Goal: Information Seeking & Learning: Find contact information

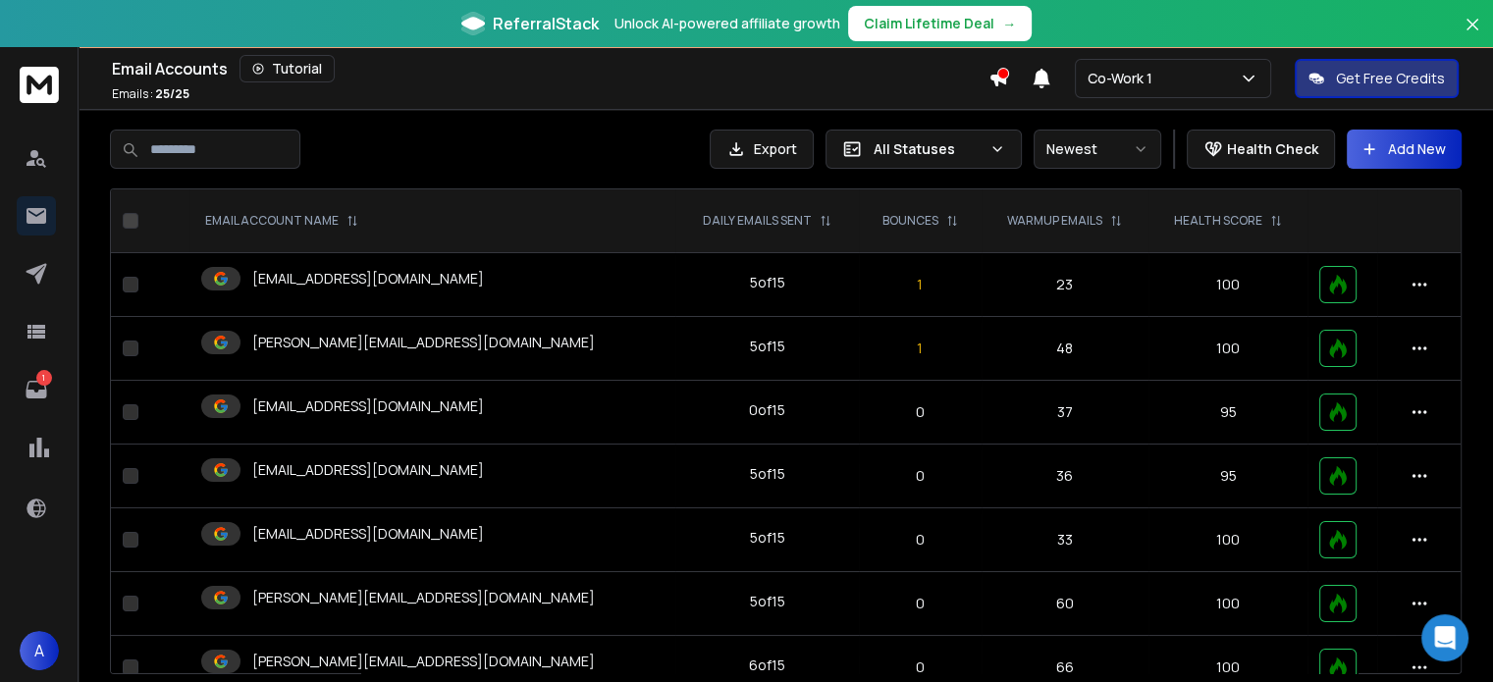
click at [1473, 24] on icon "Close banner" at bounding box center [1473, 25] width 12 height 12
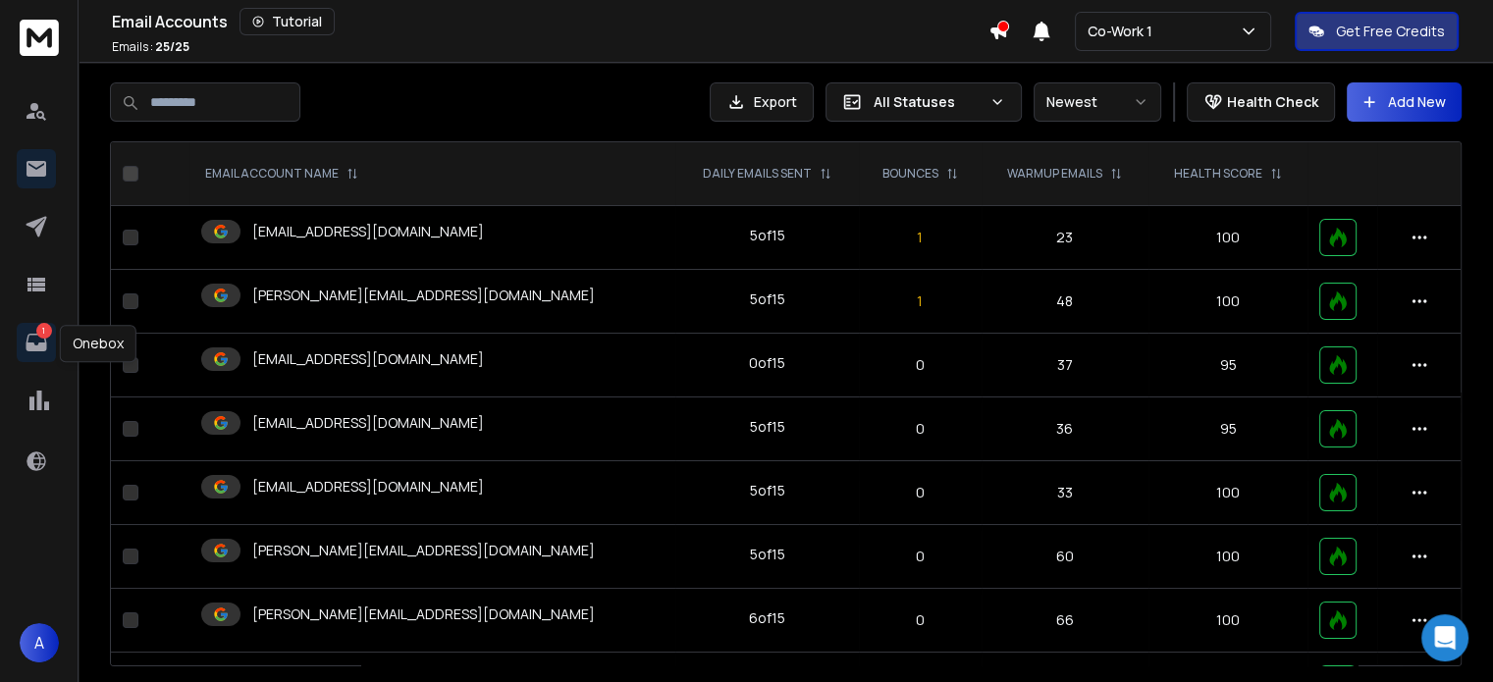
click at [41, 341] on icon at bounding box center [37, 343] width 24 height 24
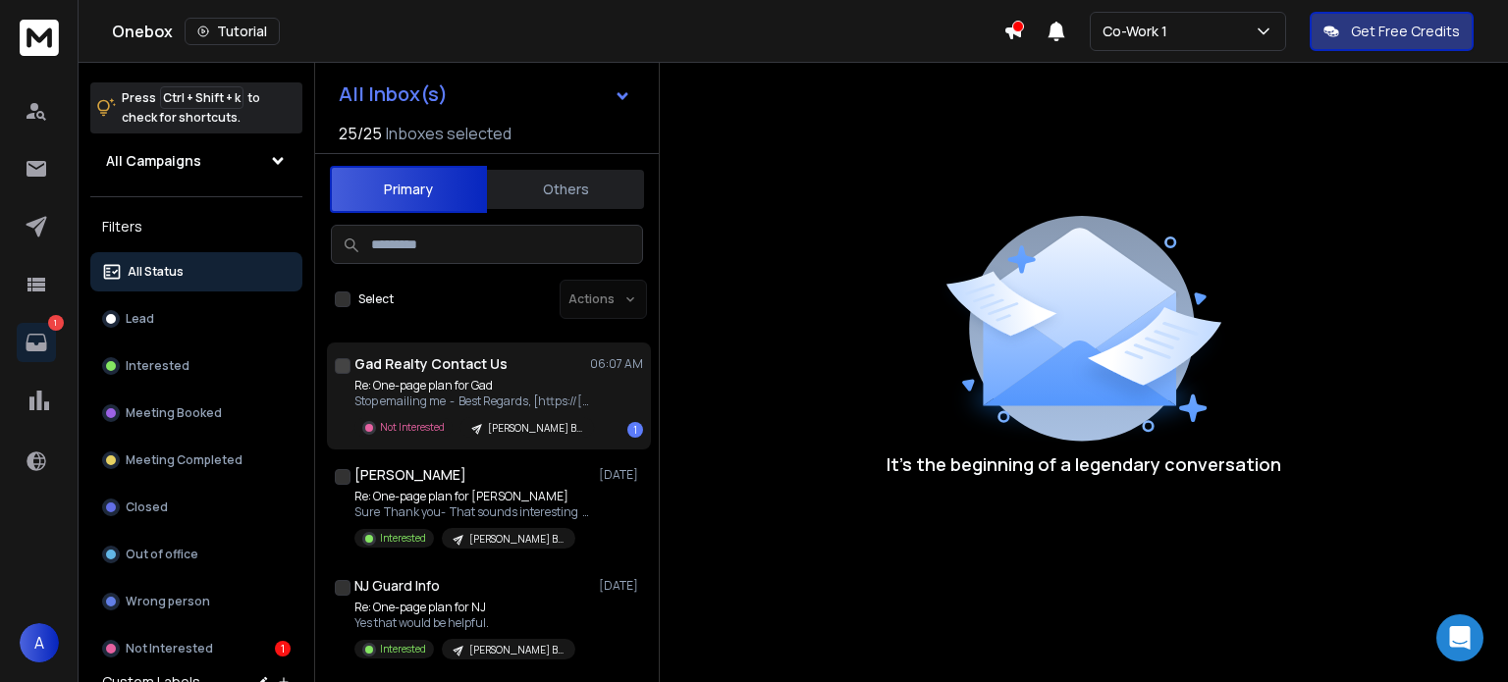
click at [519, 402] on p "Stop emailing me - Best Regards, [https://[DOMAIN_NAME]/x57DEcD-7rhgCq-pbaFV_y4…" at bounding box center [472, 402] width 236 height 16
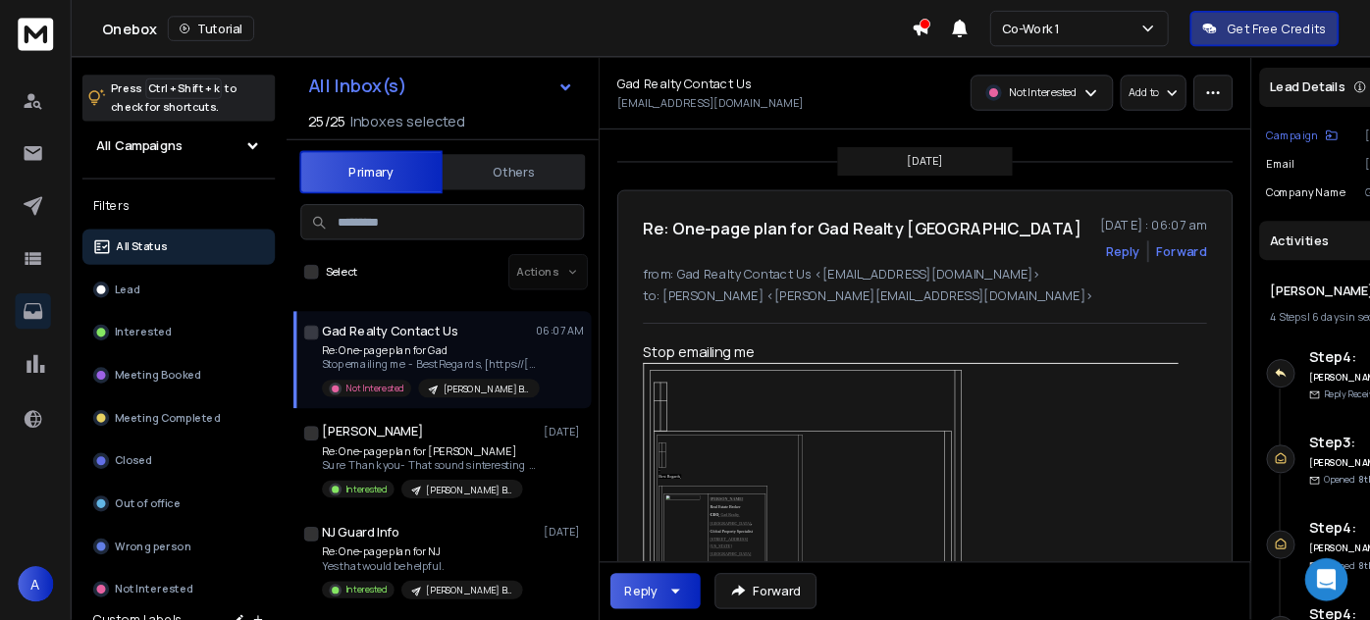
scroll to position [229, 0]
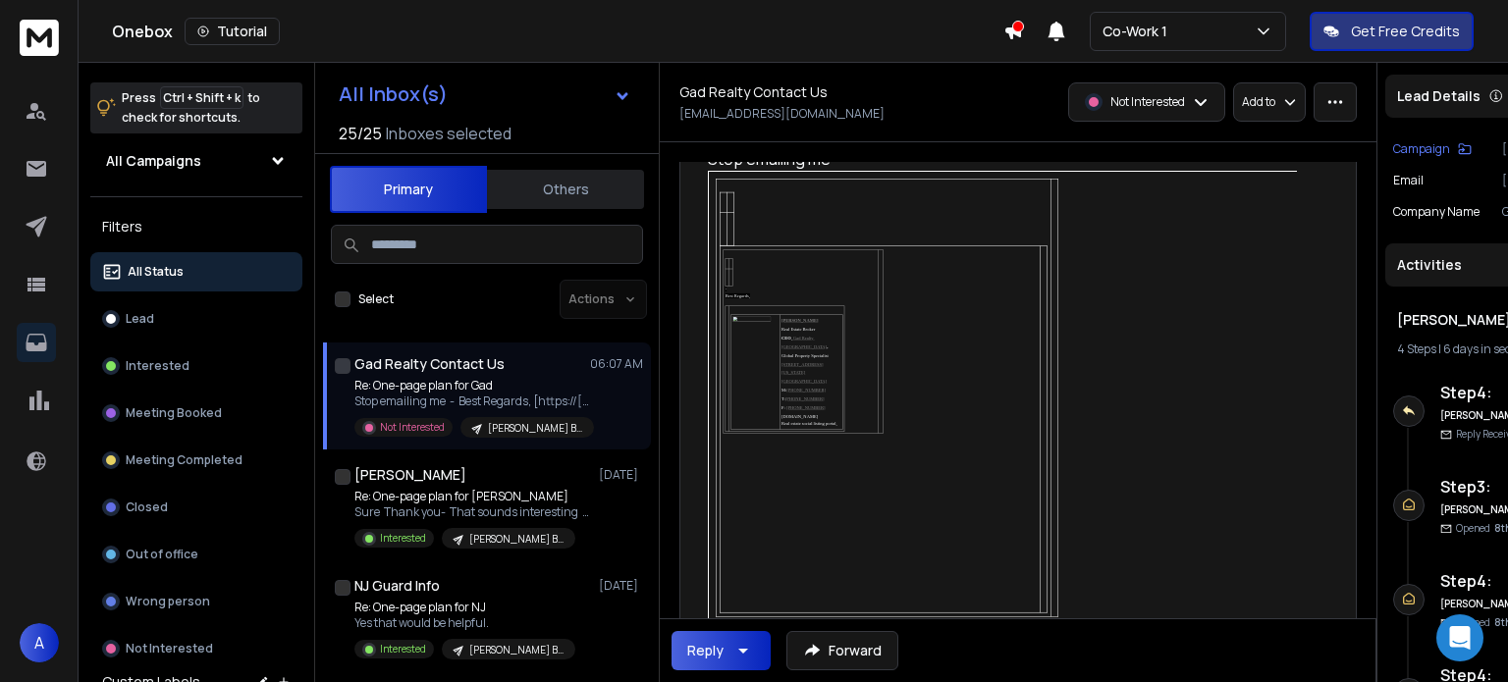
click at [844, 401] on div "[PERSON_NAME] Real Estate Broker CEO , Gad Realty [GEOGRAPHIC_DATA] , Global Pr…" at bounding box center [799, 365] width 151 height 133
drag, startPoint x: 839, startPoint y: 349, endPoint x: 762, endPoint y: 308, distance: 87.4
click at [762, 308] on td "[PERSON_NAME] Real Estate Broker CEO , Gad Realty [GEOGRAPHIC_DATA] , Global Pr…" at bounding box center [786, 368] width 116 height 125
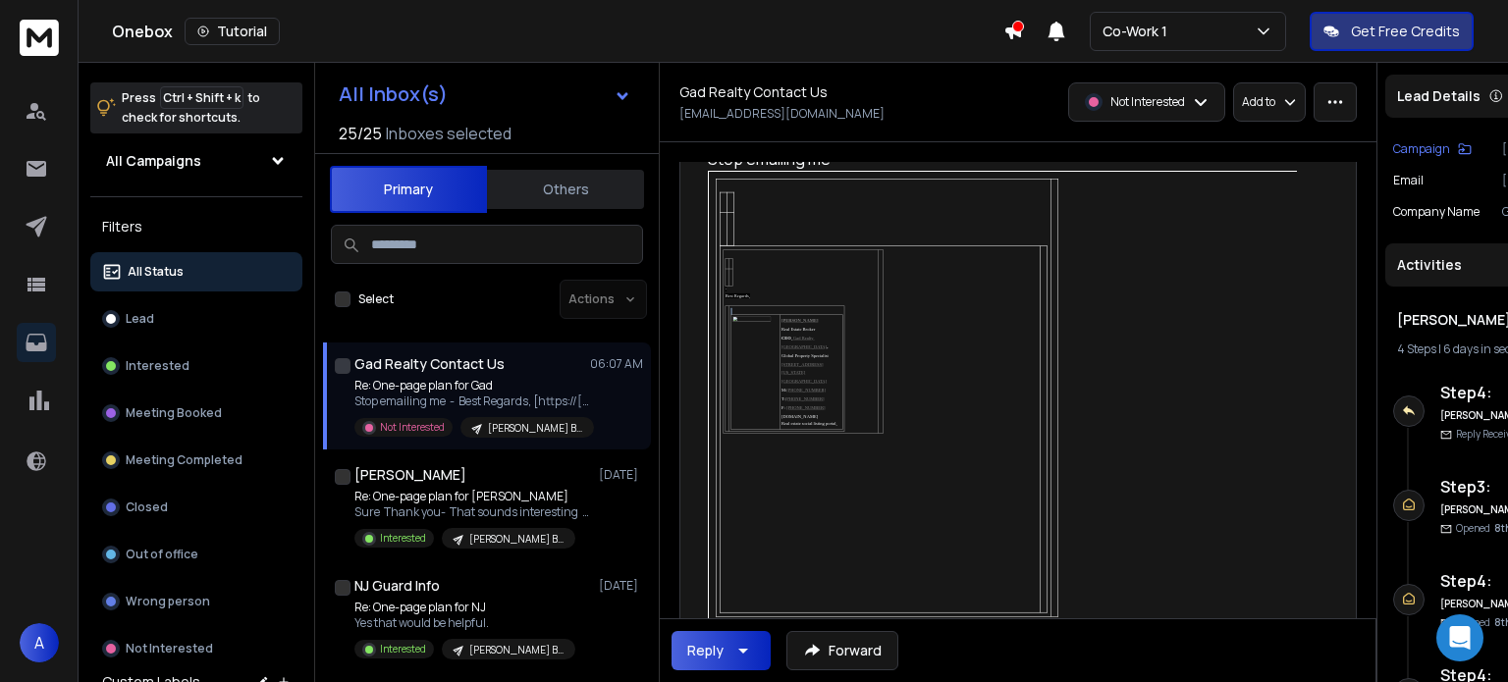
click at [762, 308] on td "[PERSON_NAME] Real Estate Broker CEO , Gad Realty [GEOGRAPHIC_DATA] , Global Pr…" at bounding box center [786, 368] width 116 height 125
click at [787, 351] on p "Global Property Specialist" at bounding box center [810, 355] width 59 height 9
click at [805, 362] on link "[STREET_ADDRESS]" at bounding box center [801, 364] width 41 height 5
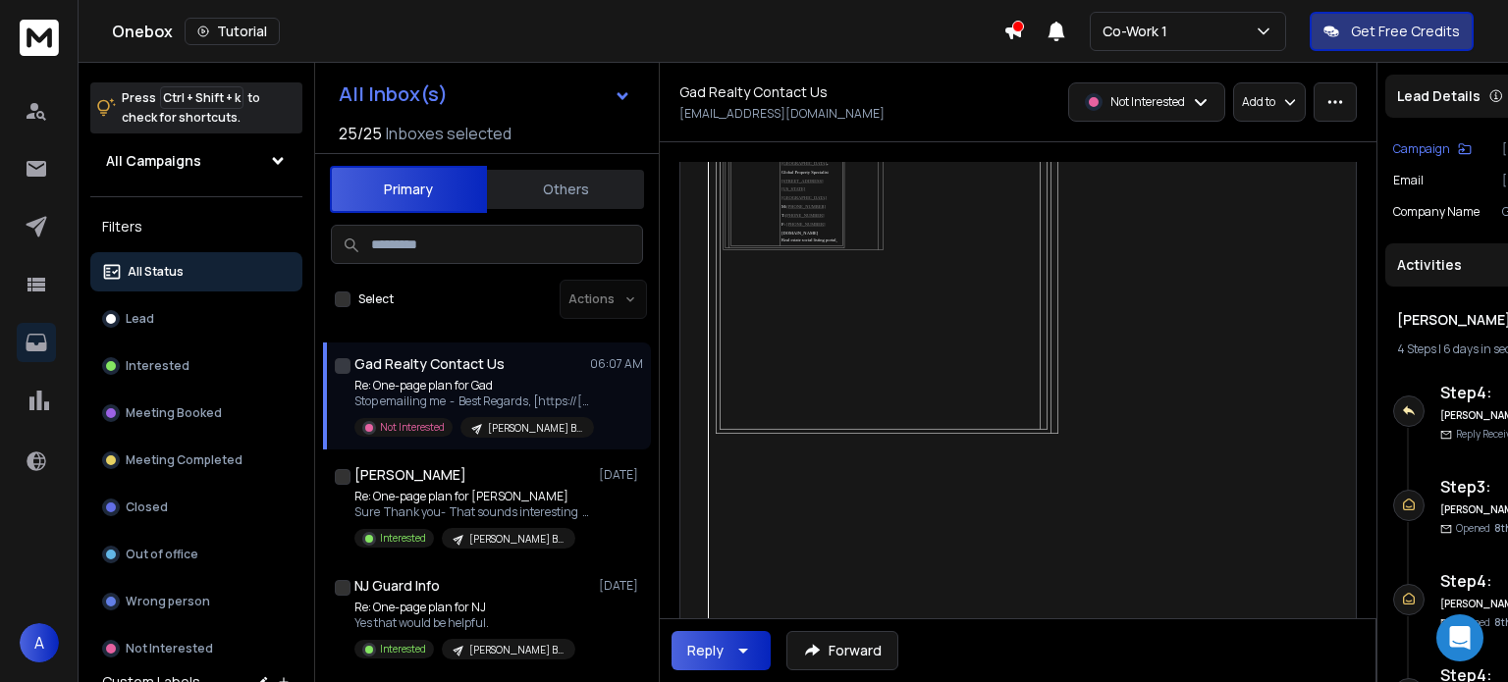
scroll to position [0, 0]
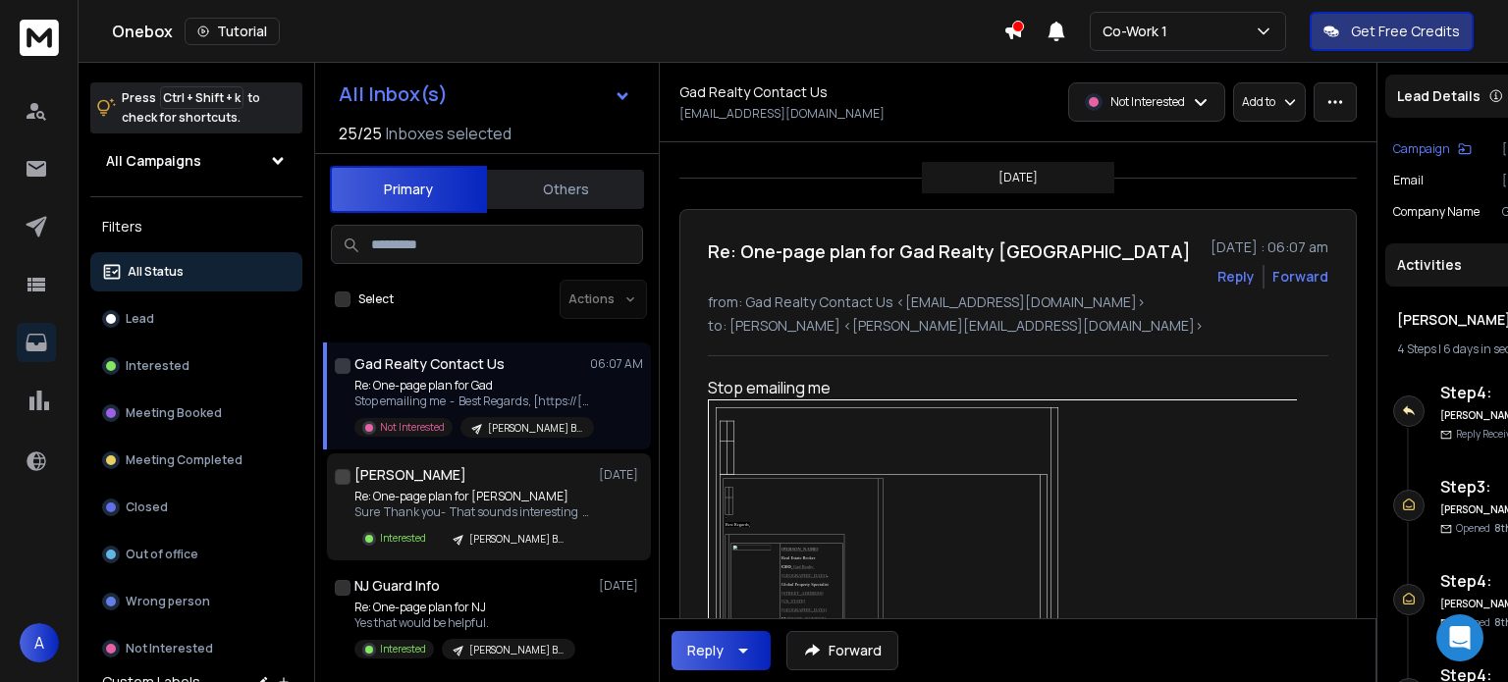
click at [510, 510] on p "Sure Thank you- That sounds interesting [PERSON_NAME] [PHONE_NUMBER] [PERSON_NA…" at bounding box center [472, 513] width 236 height 16
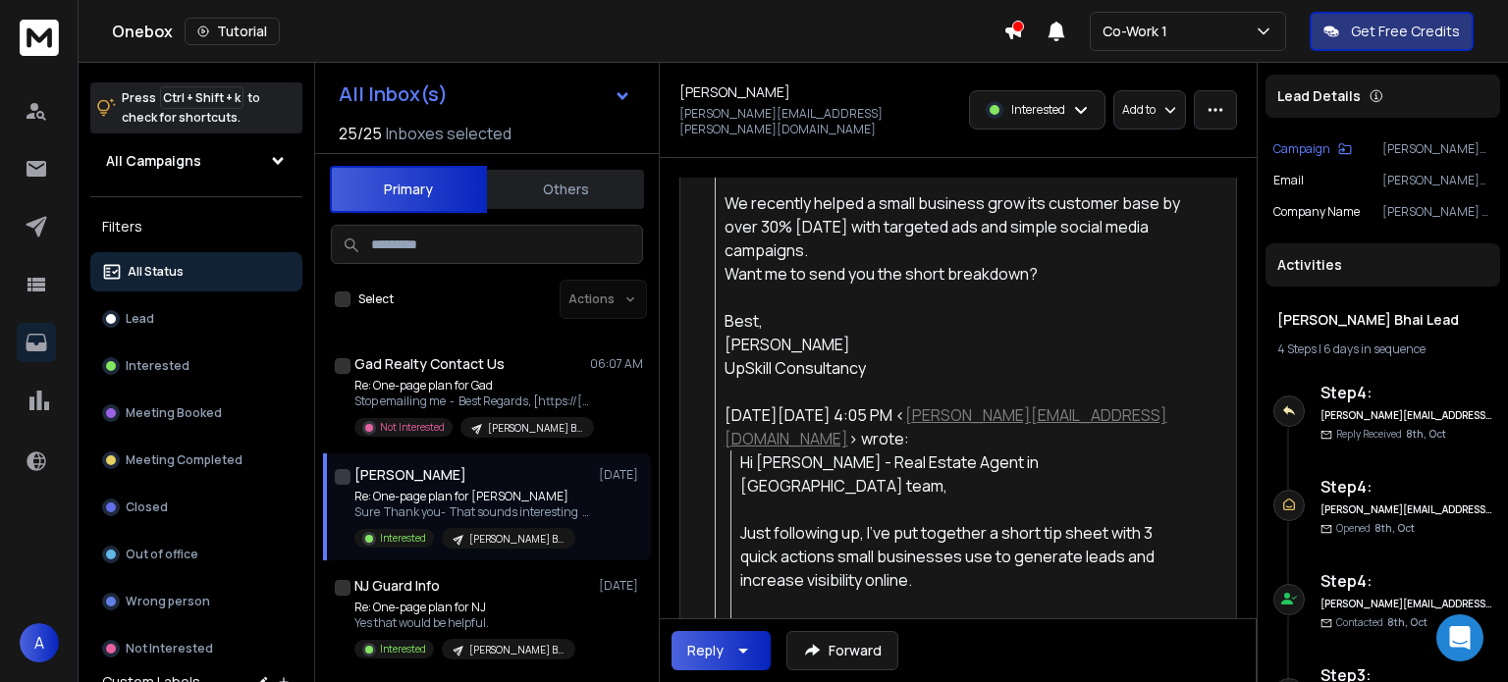
scroll to position [1738, 0]
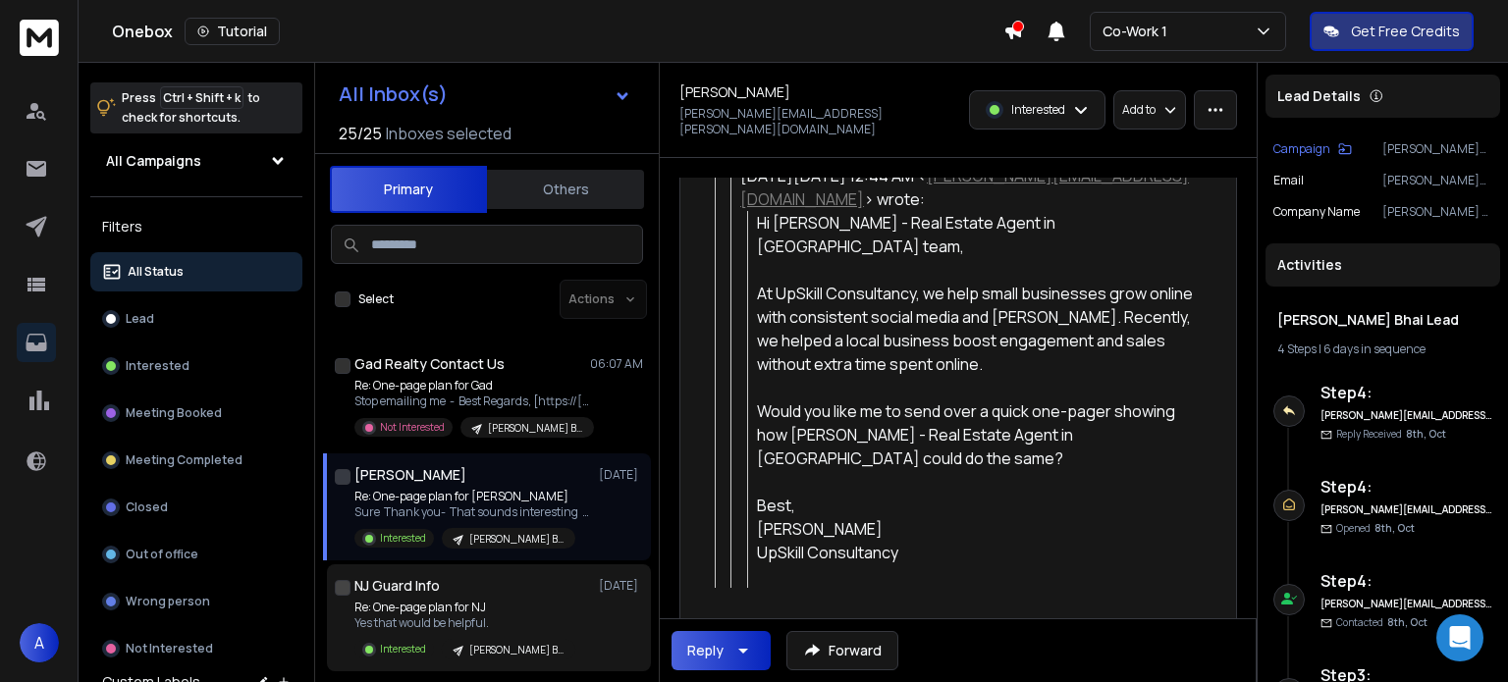
click at [431, 617] on p "Yes that would be helpful." at bounding box center [464, 624] width 221 height 16
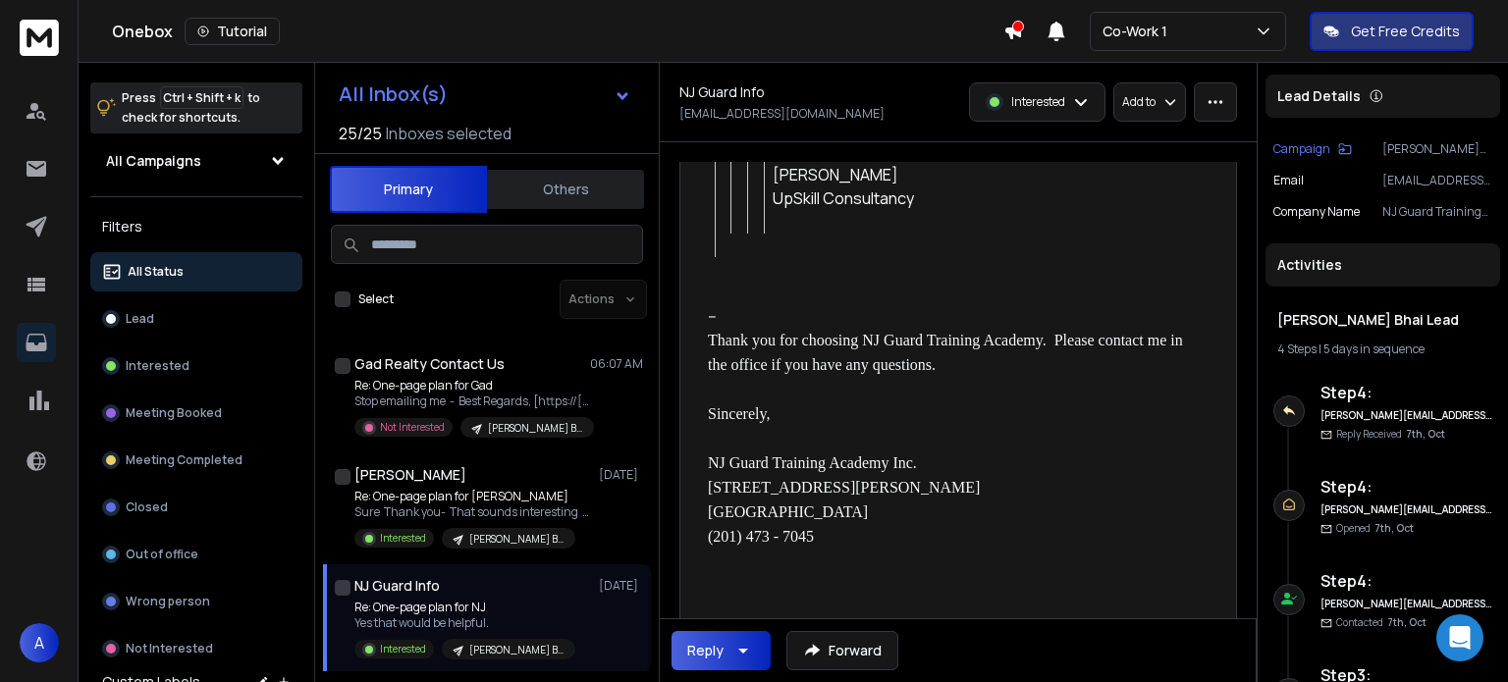
scroll to position [1603, 0]
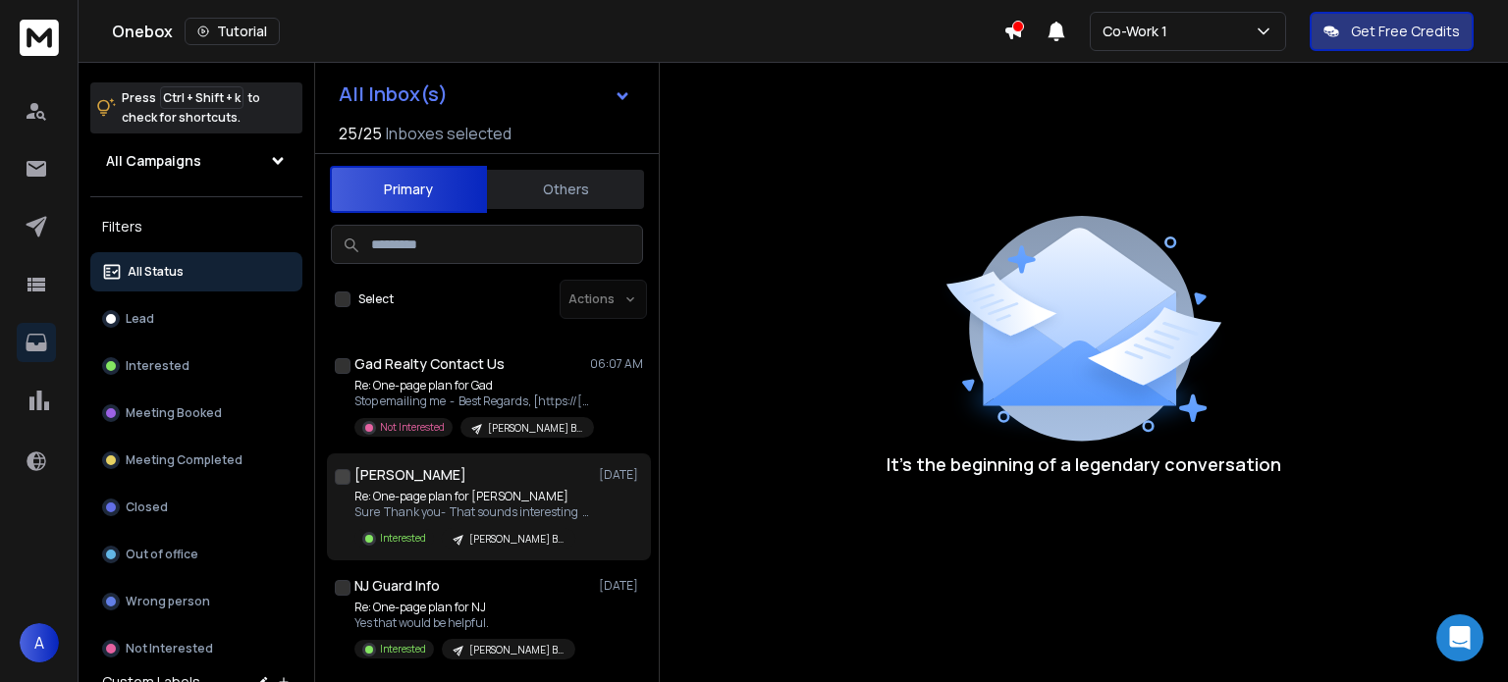
click at [424, 505] on p "Sure Thank you- That sounds interesting [PERSON_NAME] [PHONE_NUMBER] [PERSON_NA…" at bounding box center [472, 513] width 236 height 16
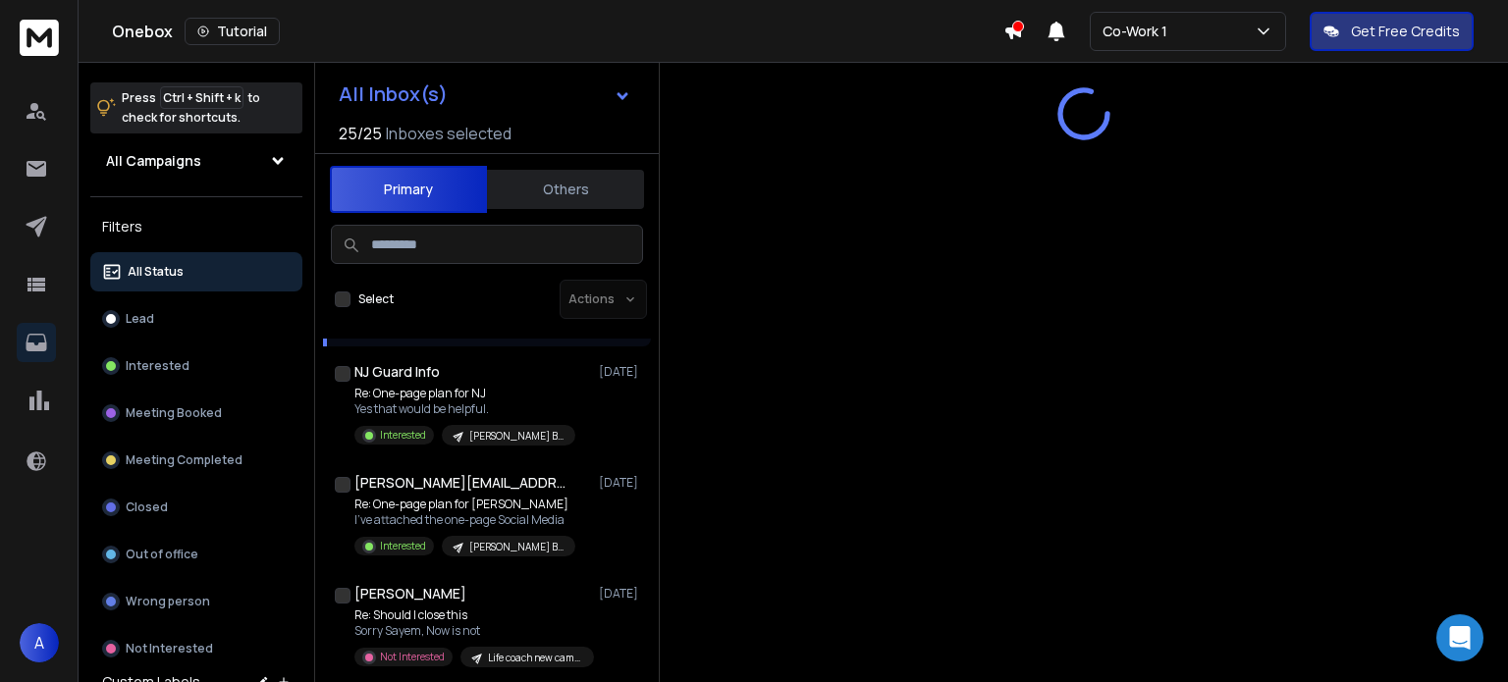
scroll to position [229, 0]
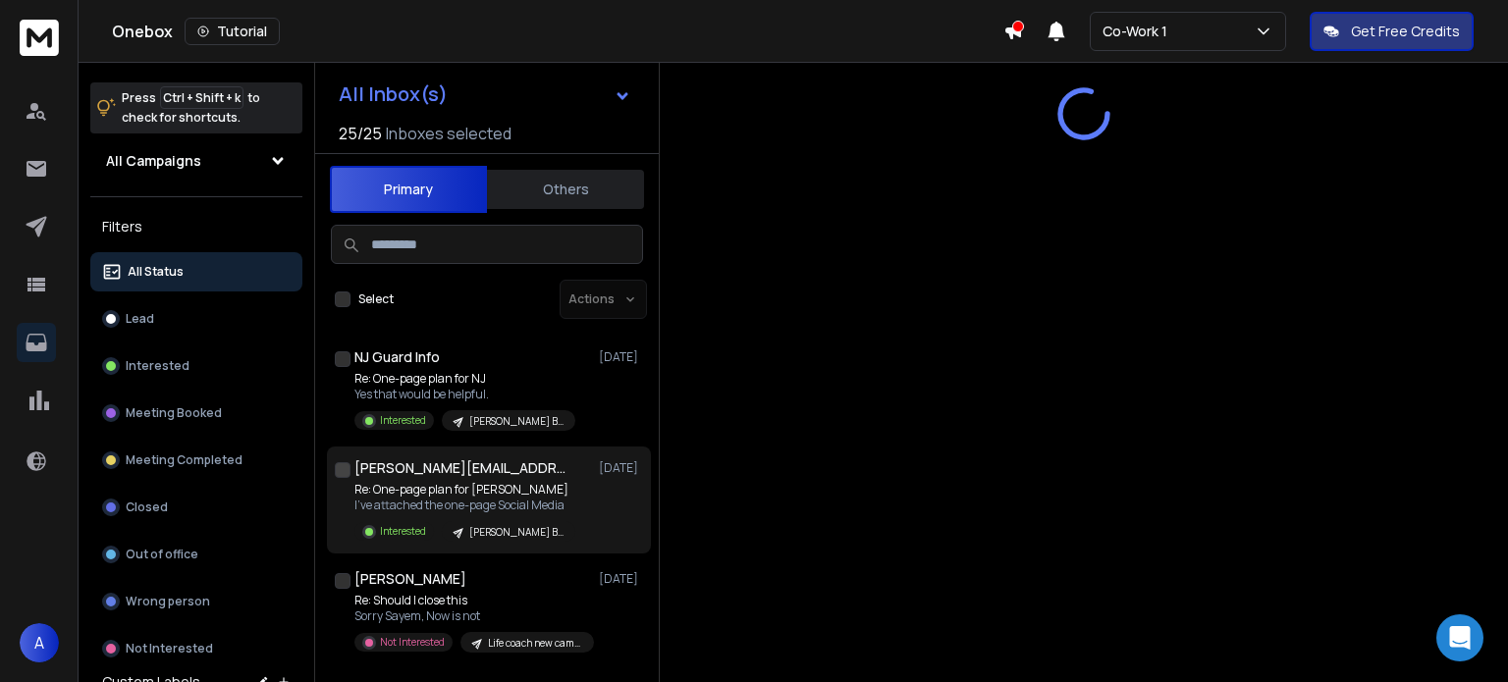
click at [529, 504] on p "I’ve attached the one-page Social Media" at bounding box center [464, 506] width 221 height 16
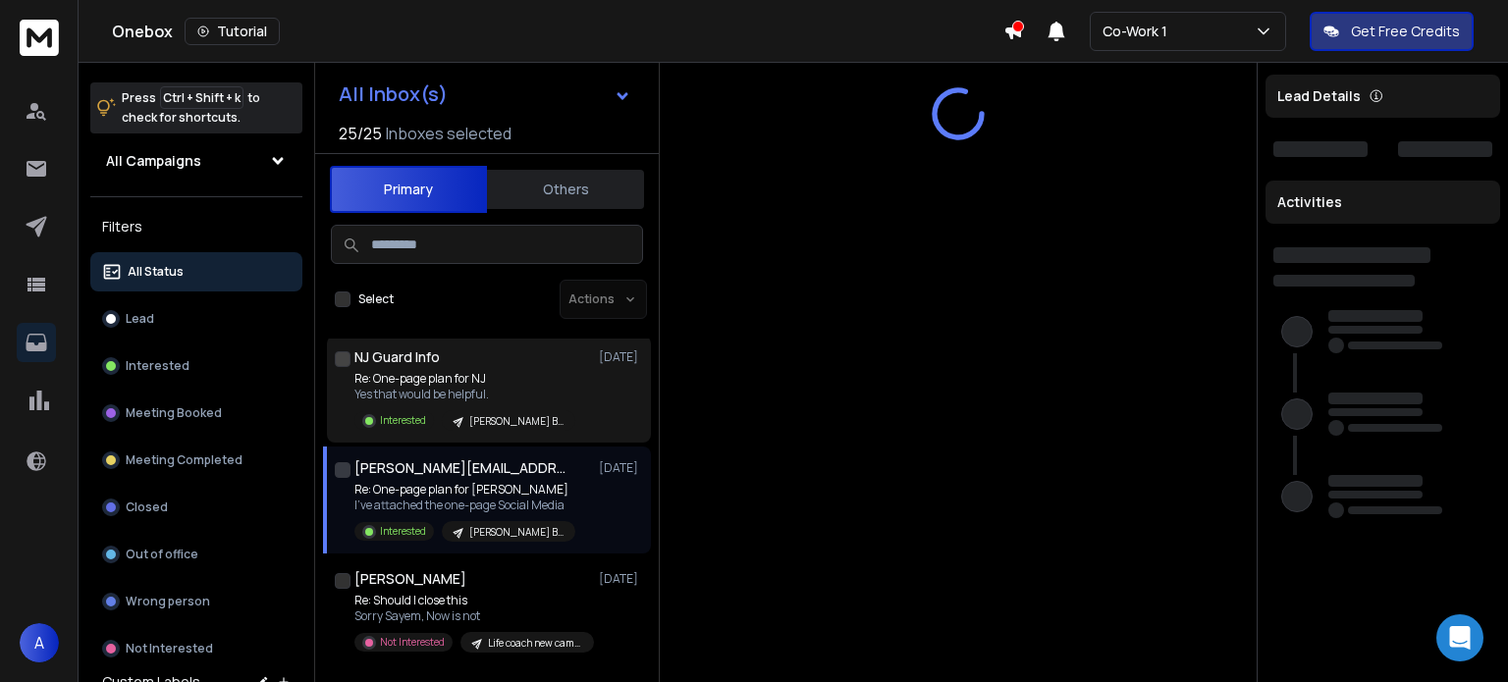
click at [488, 397] on p "Yes that would be helpful." at bounding box center [464, 395] width 221 height 16
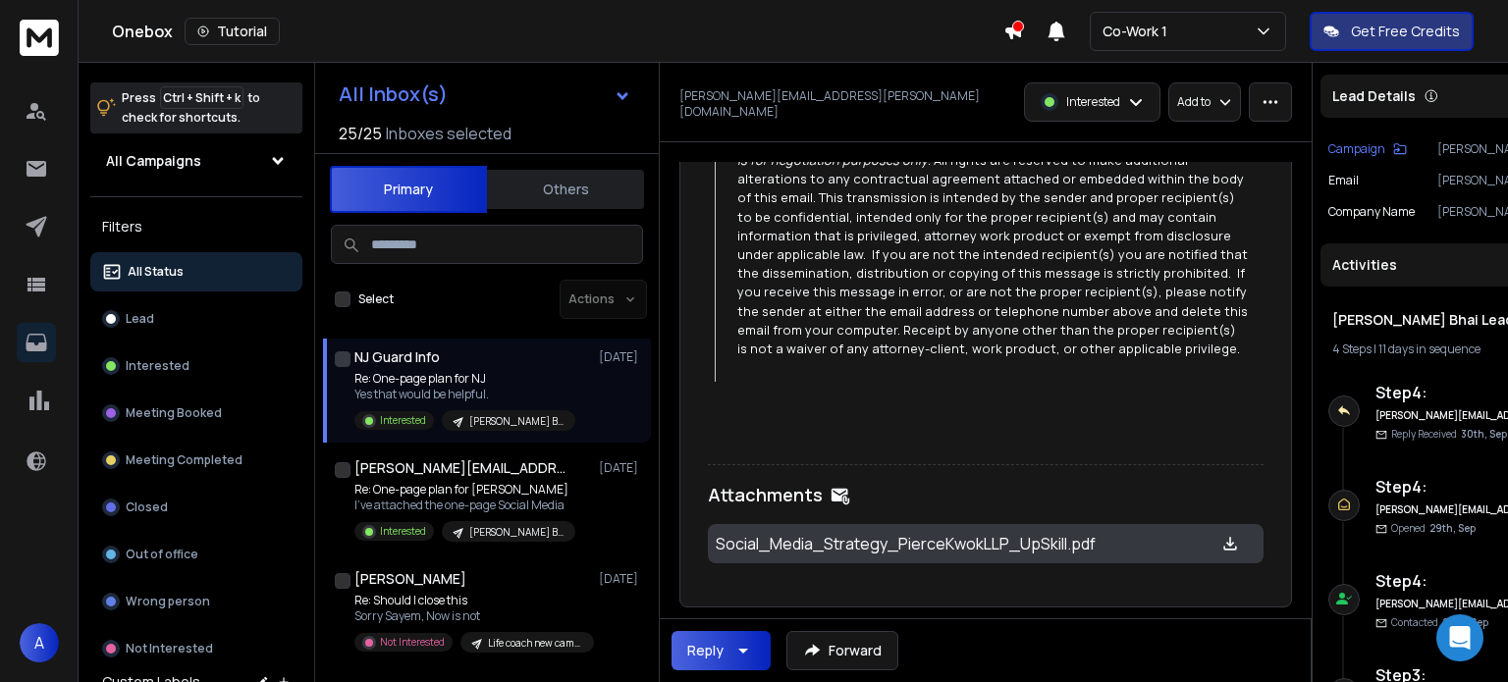
scroll to position [2634, 0]
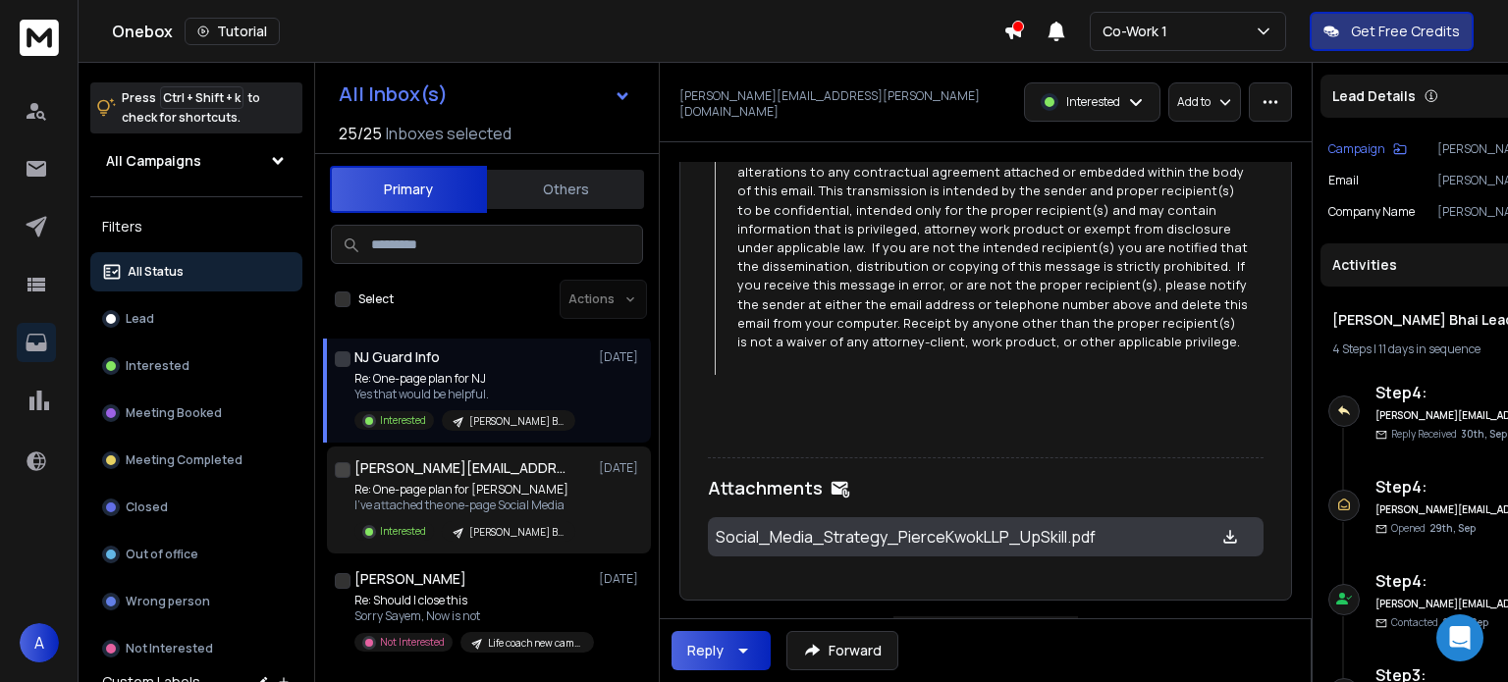
click at [509, 500] on p "I’ve attached the one-page Social Media" at bounding box center [464, 506] width 221 height 16
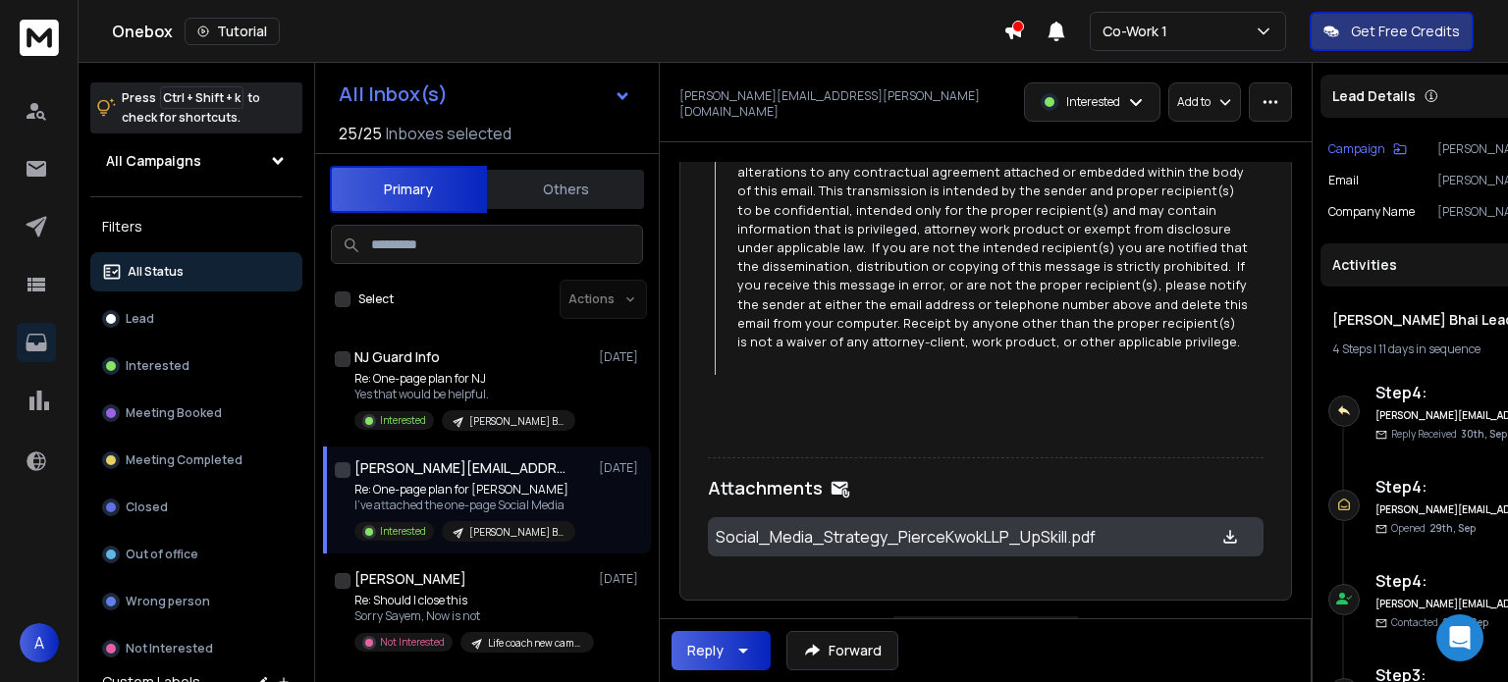
click at [1237, 527] on icon at bounding box center [1230, 537] width 20 height 20
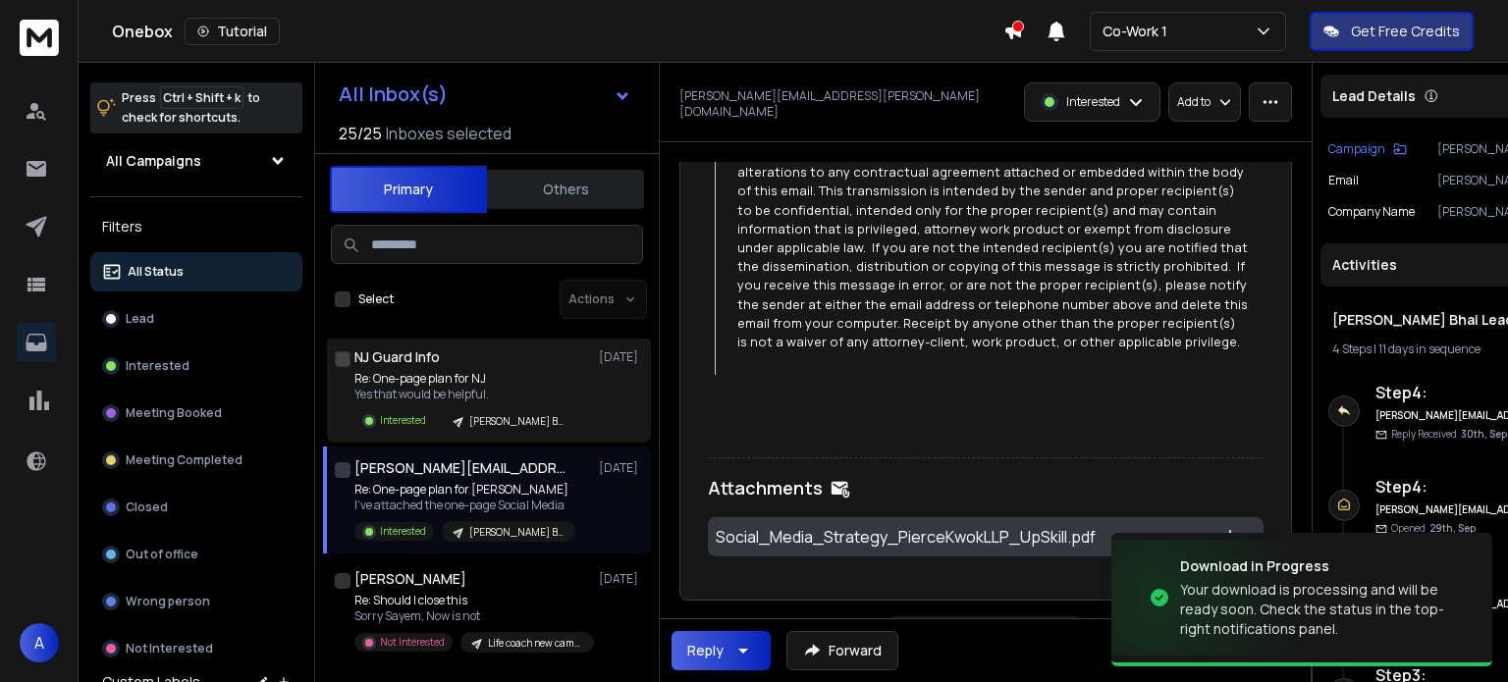
click at [491, 385] on p "Re: One-page plan for NJ" at bounding box center [464, 379] width 221 height 16
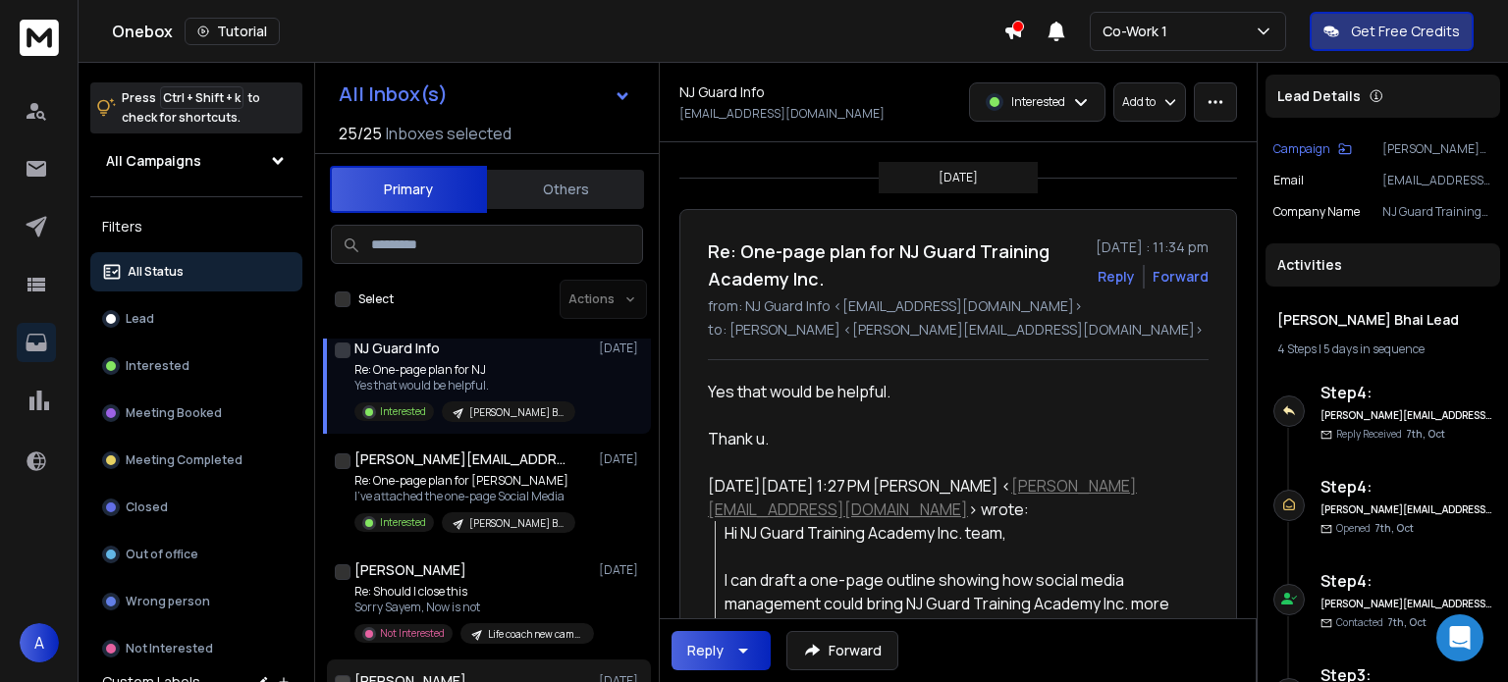
scroll to position [229, 0]
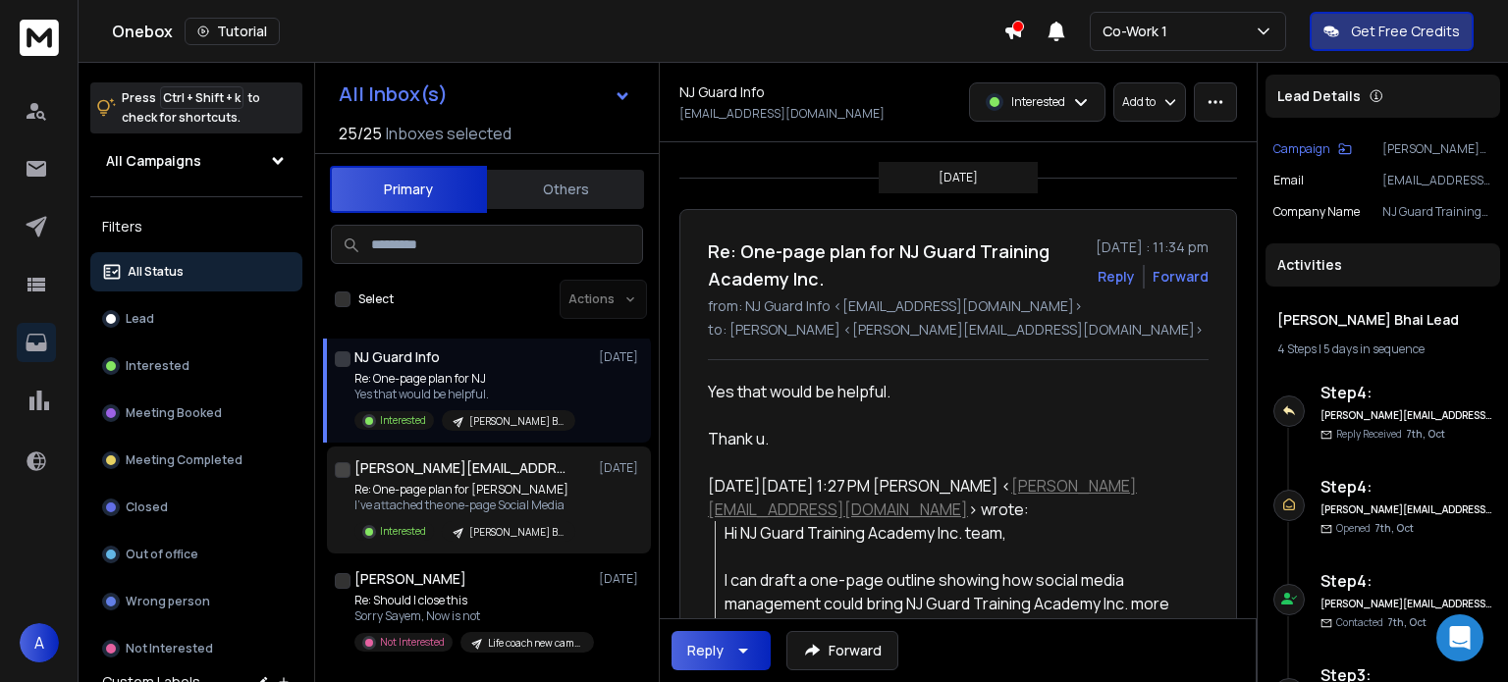
click at [534, 502] on p "I’ve attached the one-page Social Media" at bounding box center [464, 506] width 221 height 16
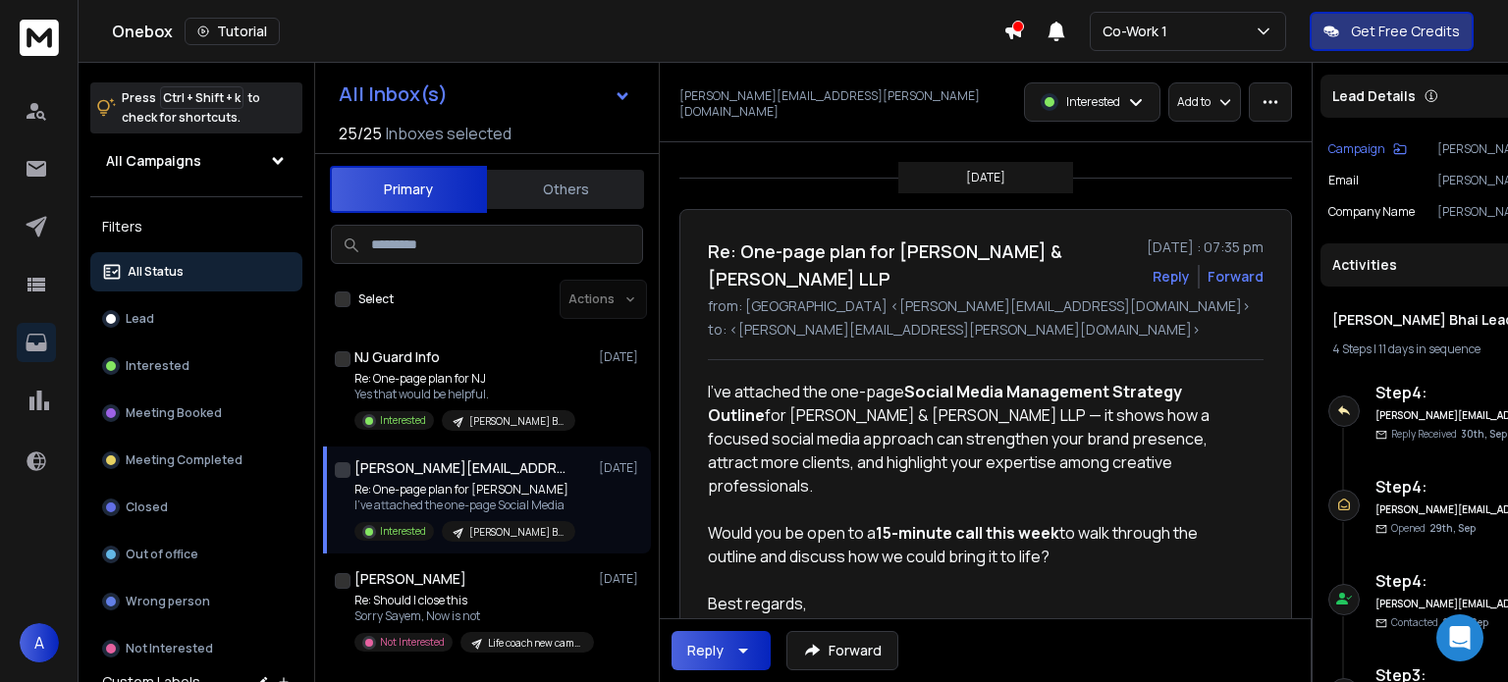
scroll to position [0, 0]
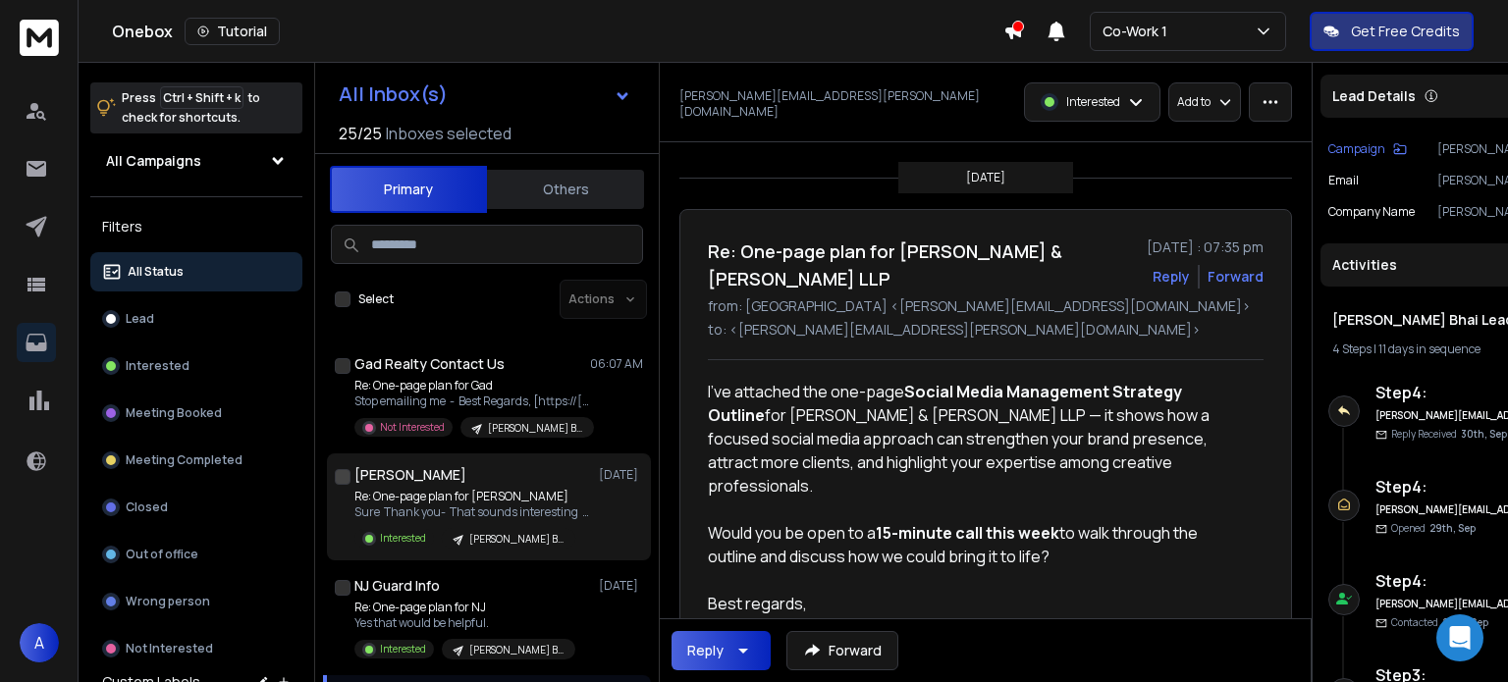
click at [536, 506] on p "Sure Thank you- That sounds interesting [PERSON_NAME] [PHONE_NUMBER] [PERSON_NA…" at bounding box center [472, 513] width 236 height 16
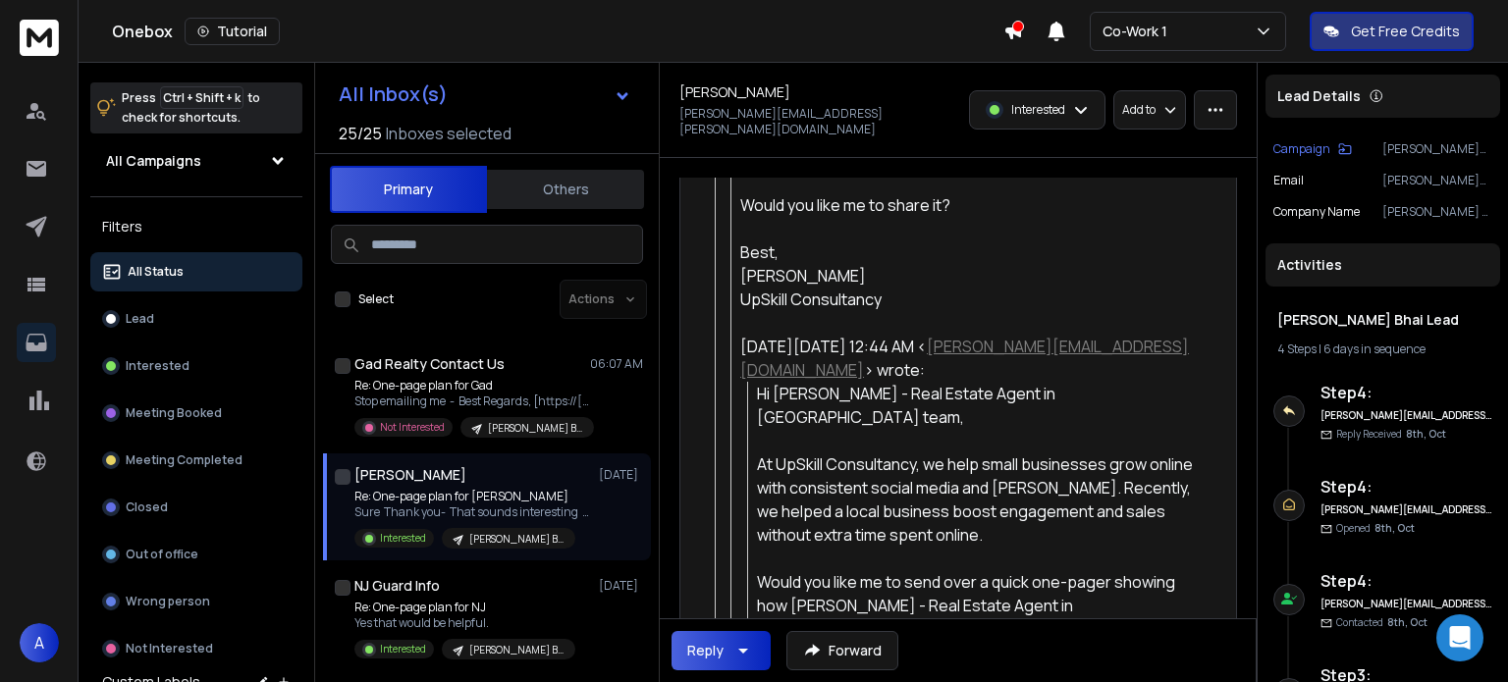
scroll to position [1603, 0]
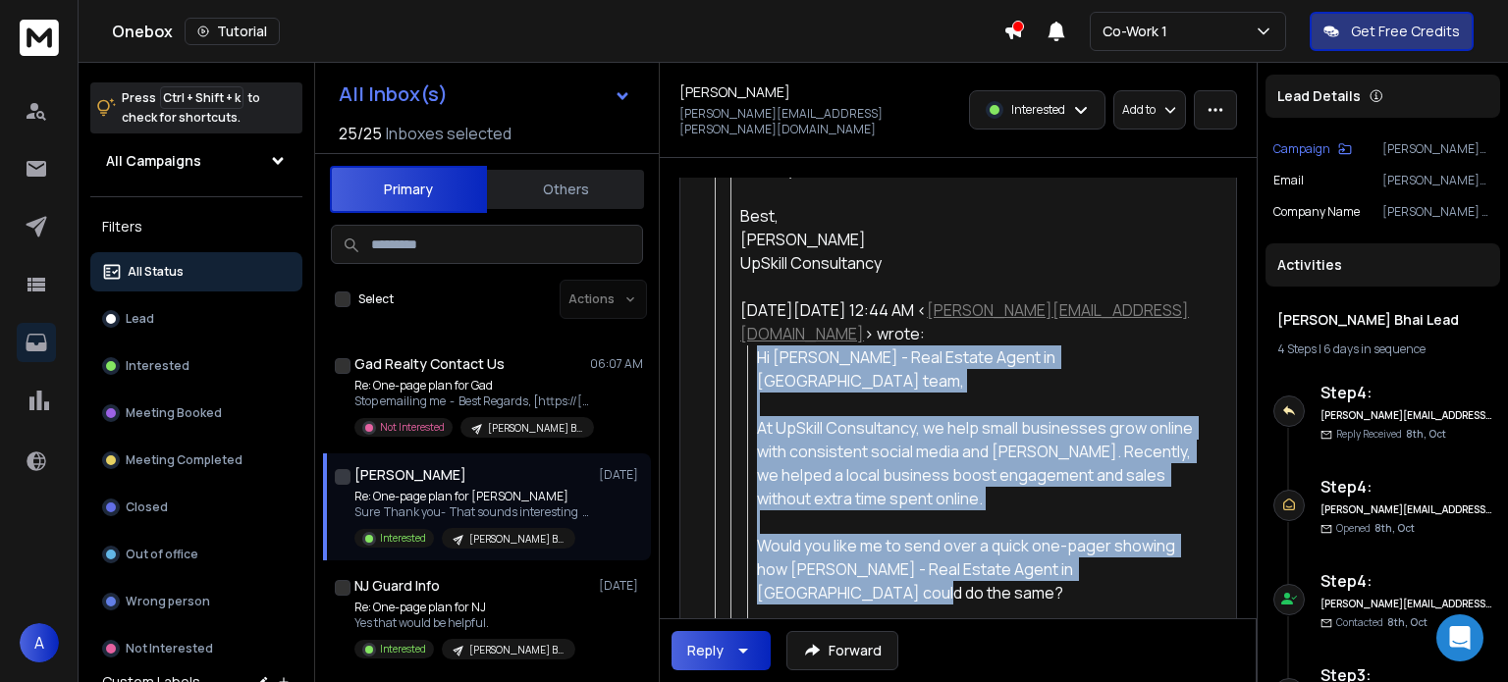
drag, startPoint x: 753, startPoint y: 227, endPoint x: 874, endPoint y: 440, distance: 244.9
click at [874, 440] on blockquote "Hi Dalia Glazer - Real Estate Agent in NYC team, At UpSkill Consultancy, we hel…" at bounding box center [970, 534] width 446 height 377
copy div "Hi Dalia Glazer - Real Estate Agent in NYC team, At UpSkill Consultancy, we hel…"
